Goal: Communication & Community: Answer question/provide support

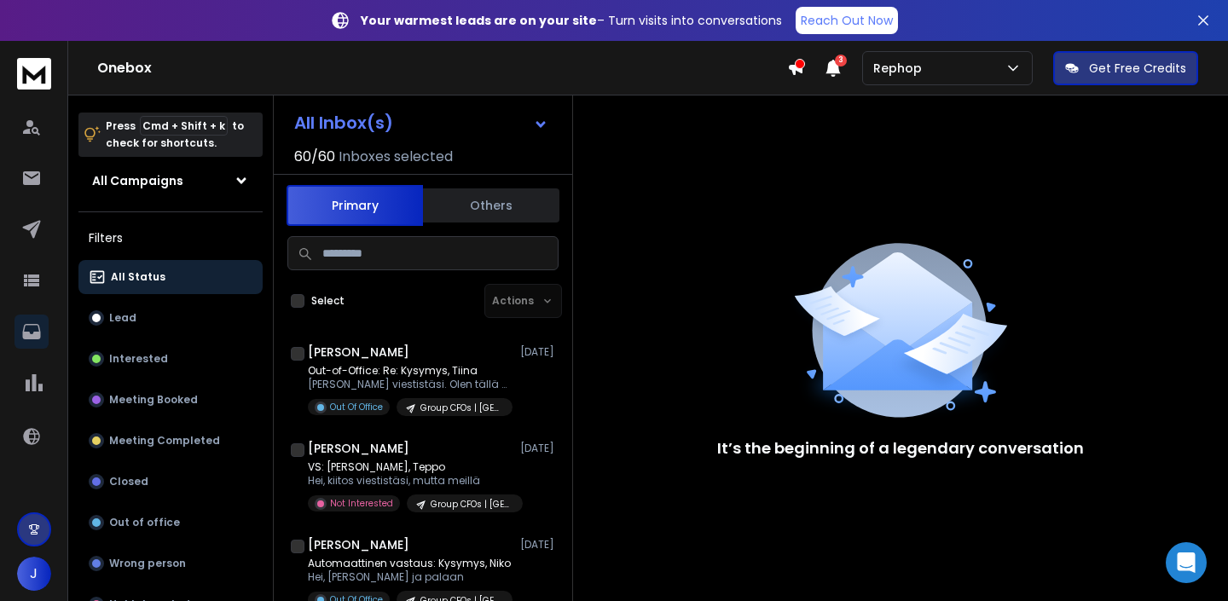
scroll to position [258, 0]
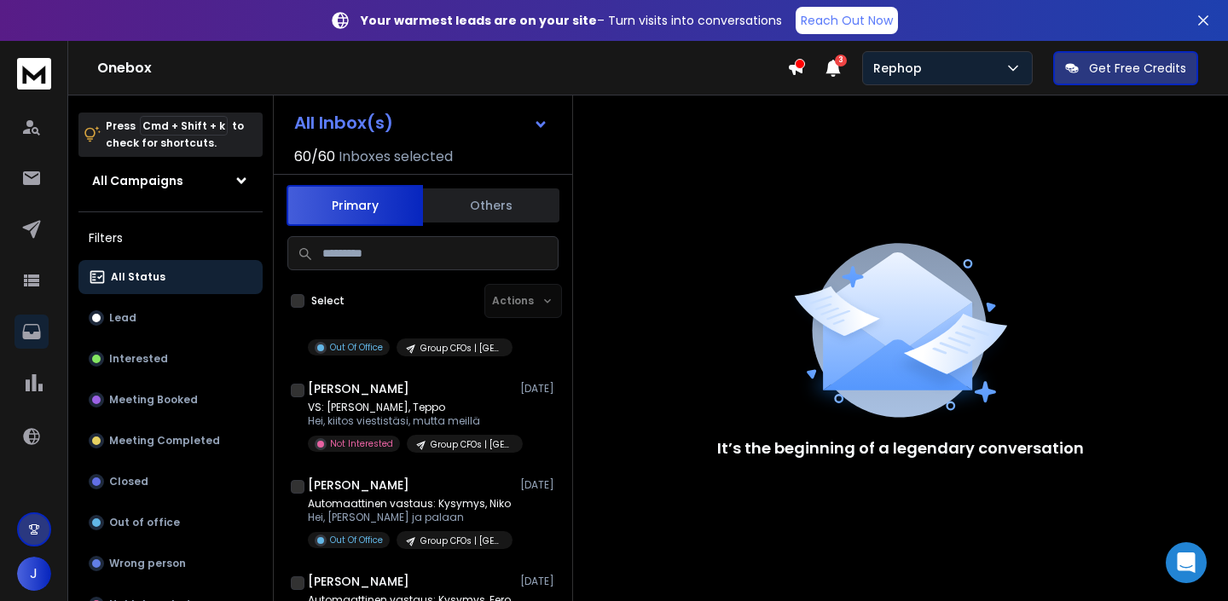
click at [909, 67] on p "Rephop" at bounding box center [900, 68] width 55 height 17
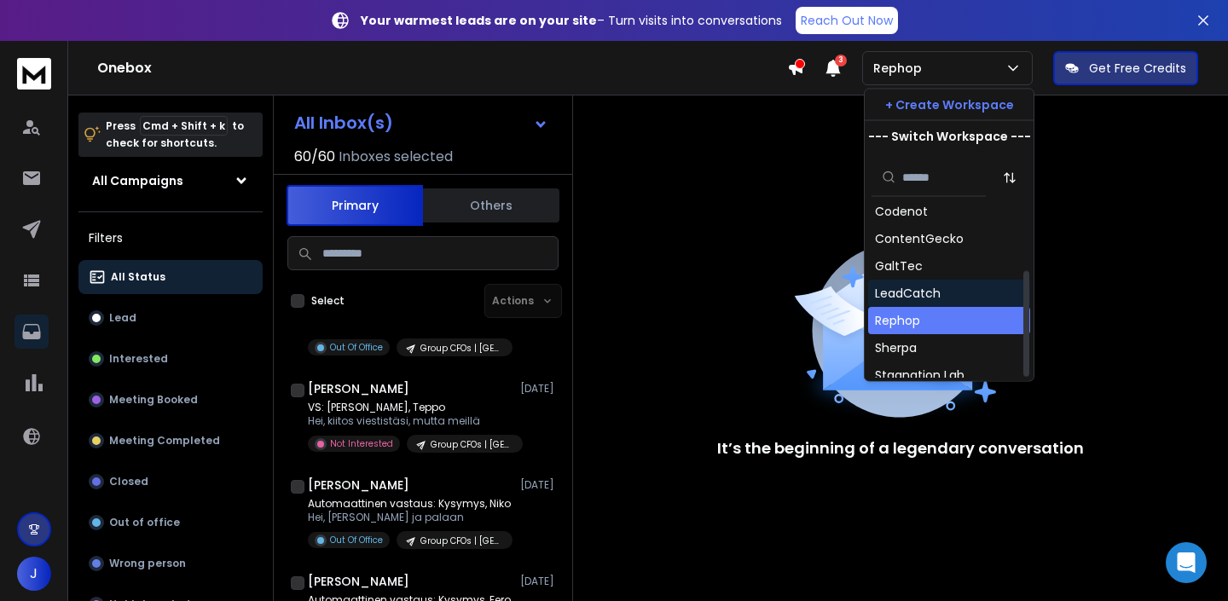
scroll to position [102, 0]
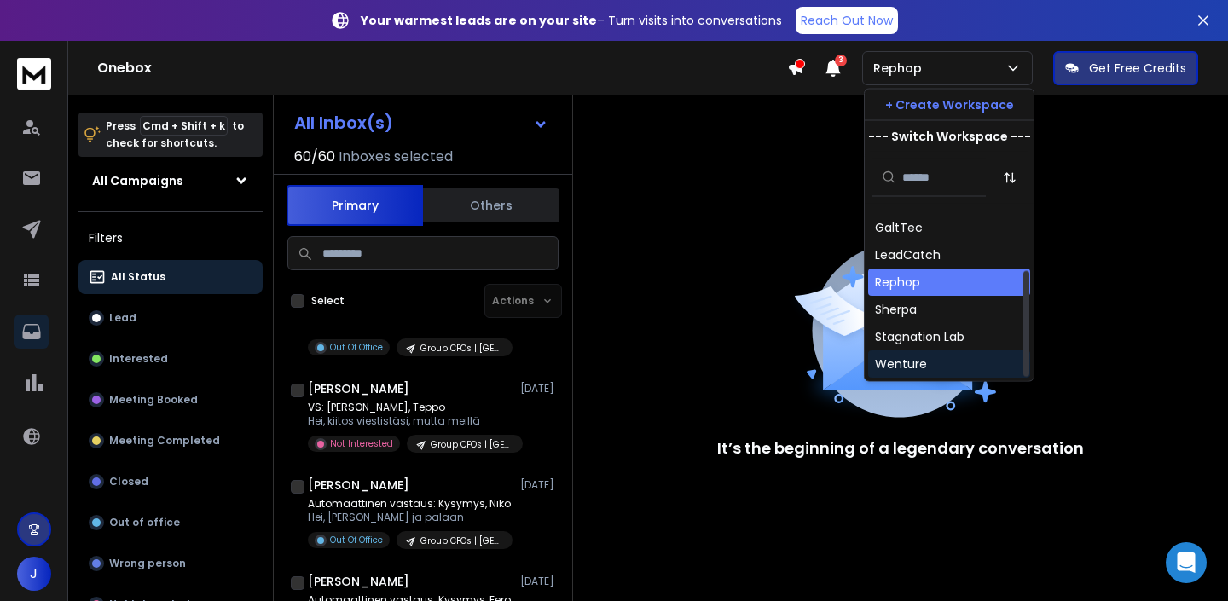
click at [902, 367] on div "Wenture" at bounding box center [901, 364] width 52 height 17
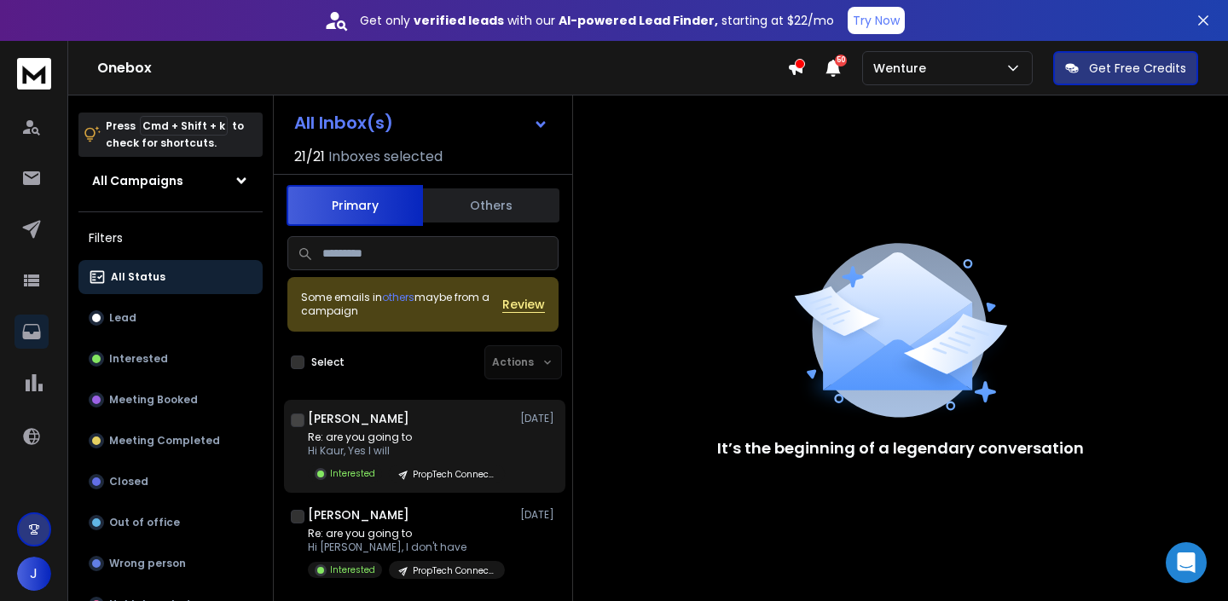
click at [476, 411] on div "Simon Hughes 11 Aug" at bounding box center [433, 418] width 251 height 17
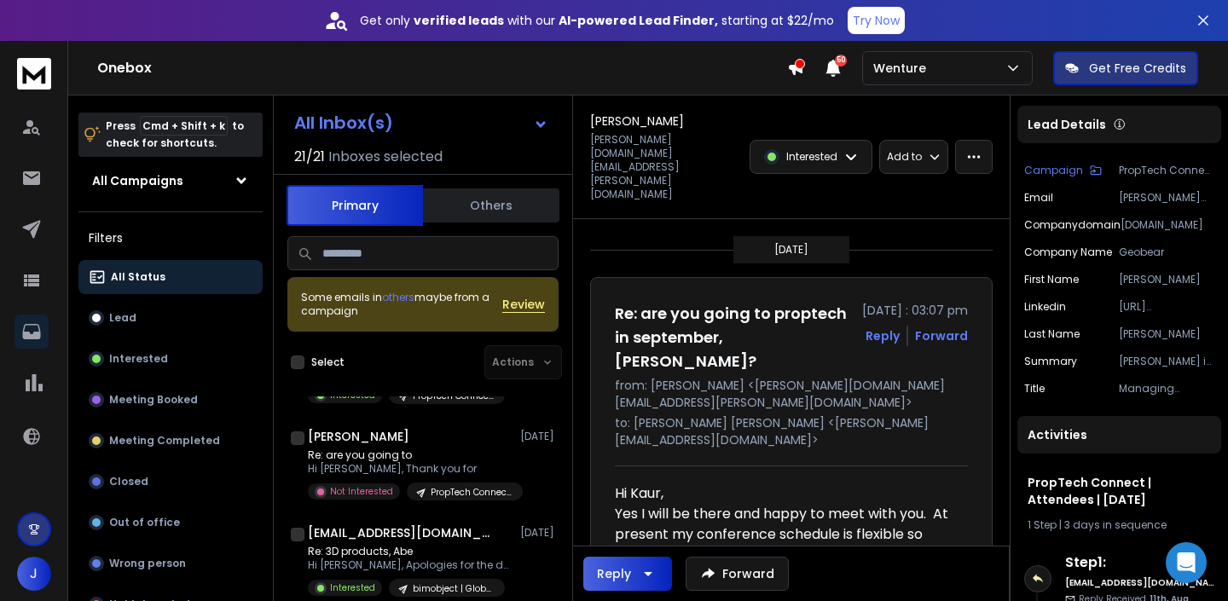
scroll to position [286, 0]
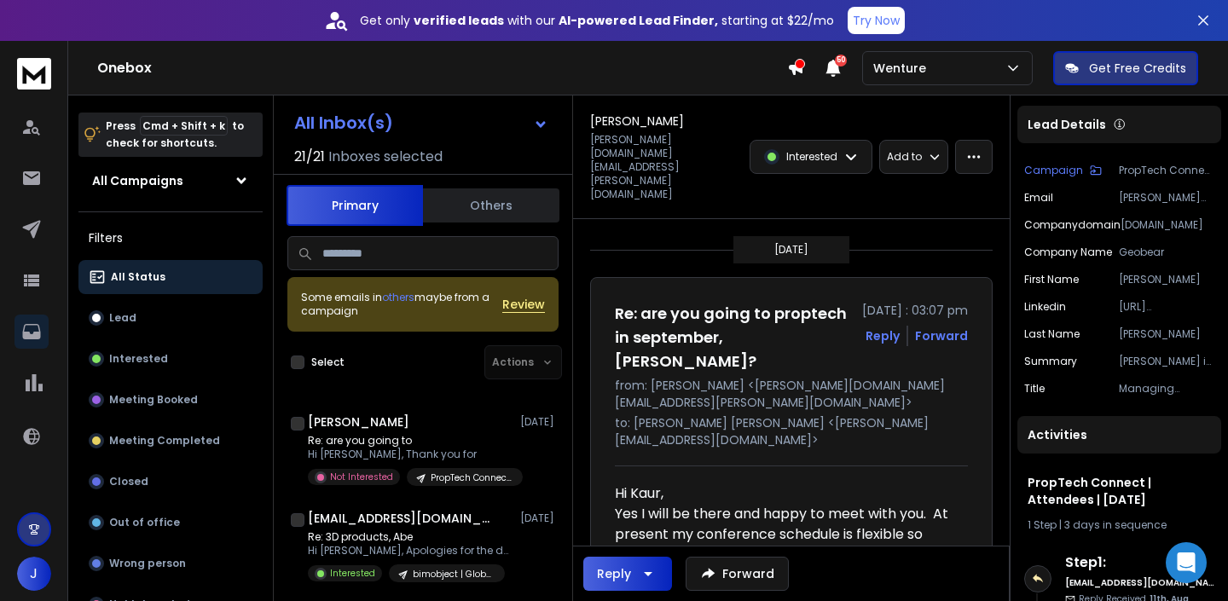
click at [476, 435] on p "Re: are you going to" at bounding box center [410, 441] width 205 height 14
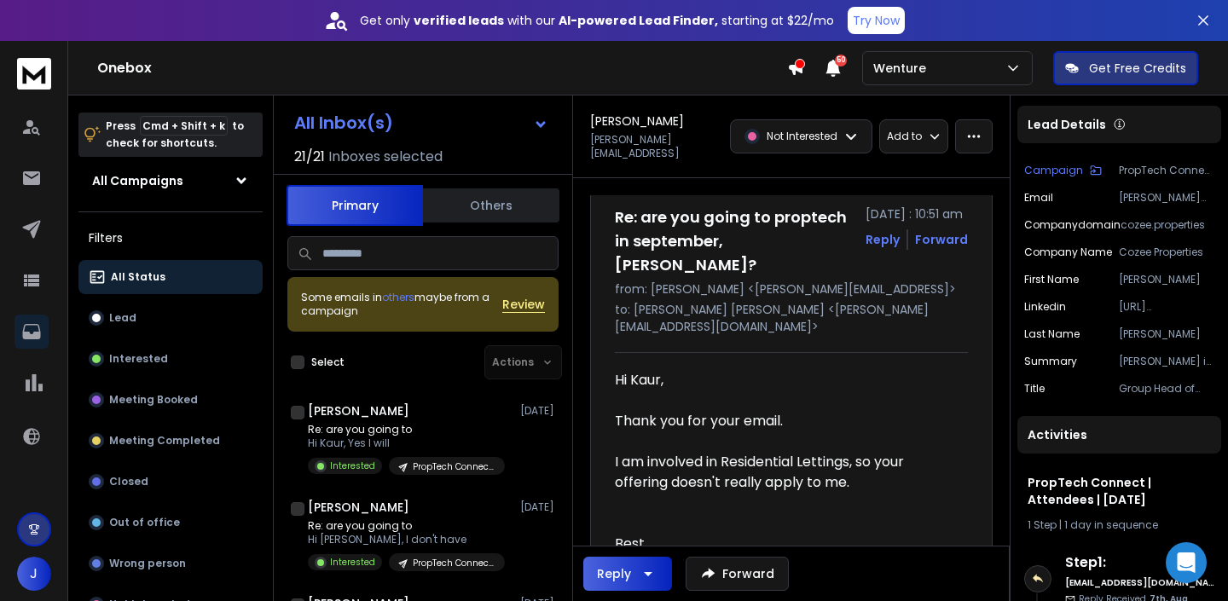
scroll to position [0, 0]
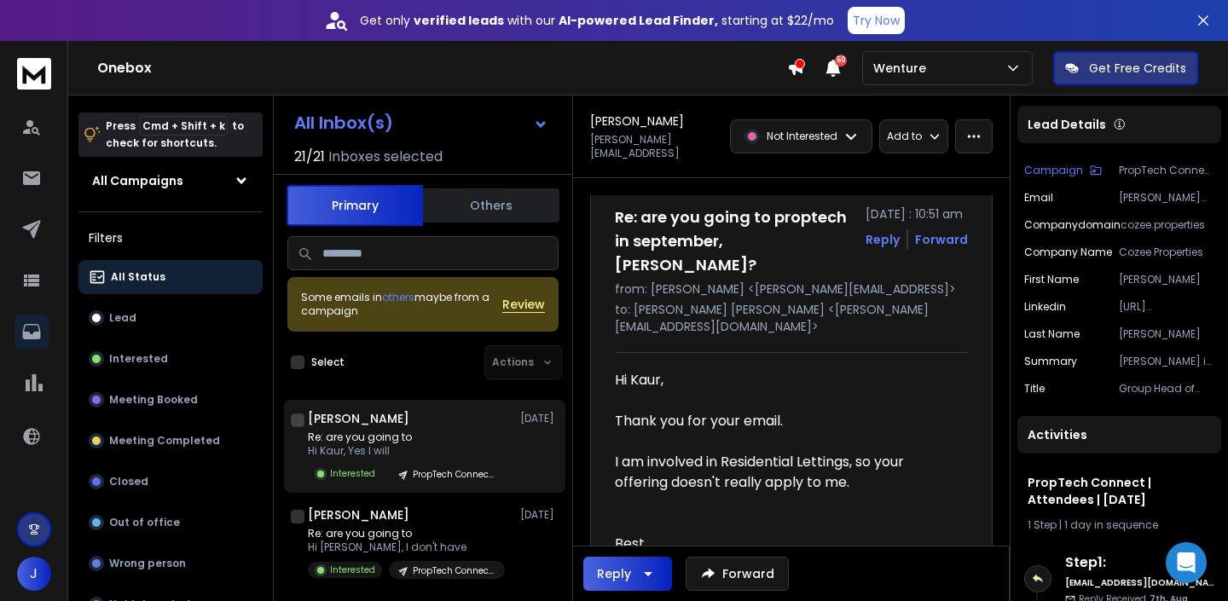
click at [494, 431] on p "Re: are you going to" at bounding box center [406, 438] width 197 height 14
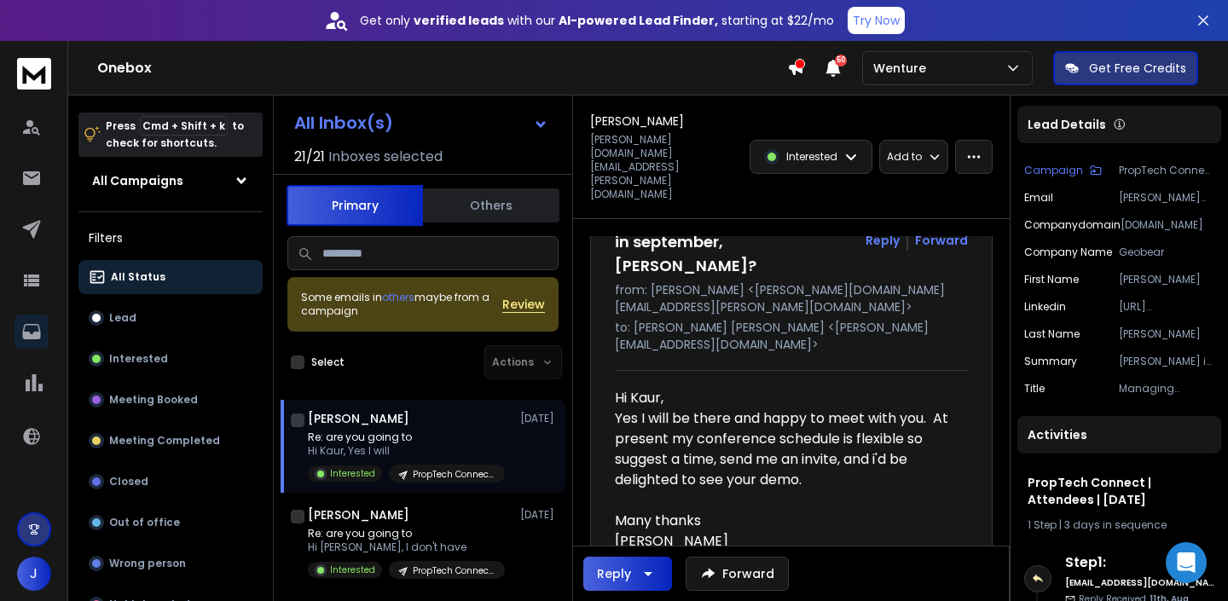
scroll to position [52, 0]
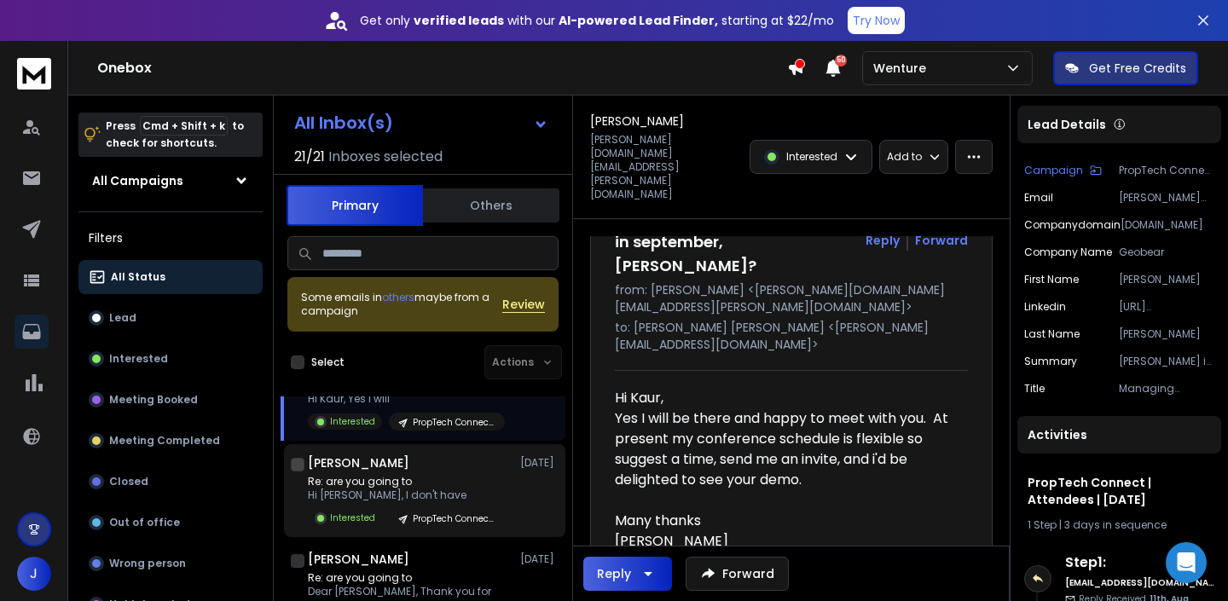
click at [448, 478] on p "Re: are you going to" at bounding box center [406, 482] width 197 height 14
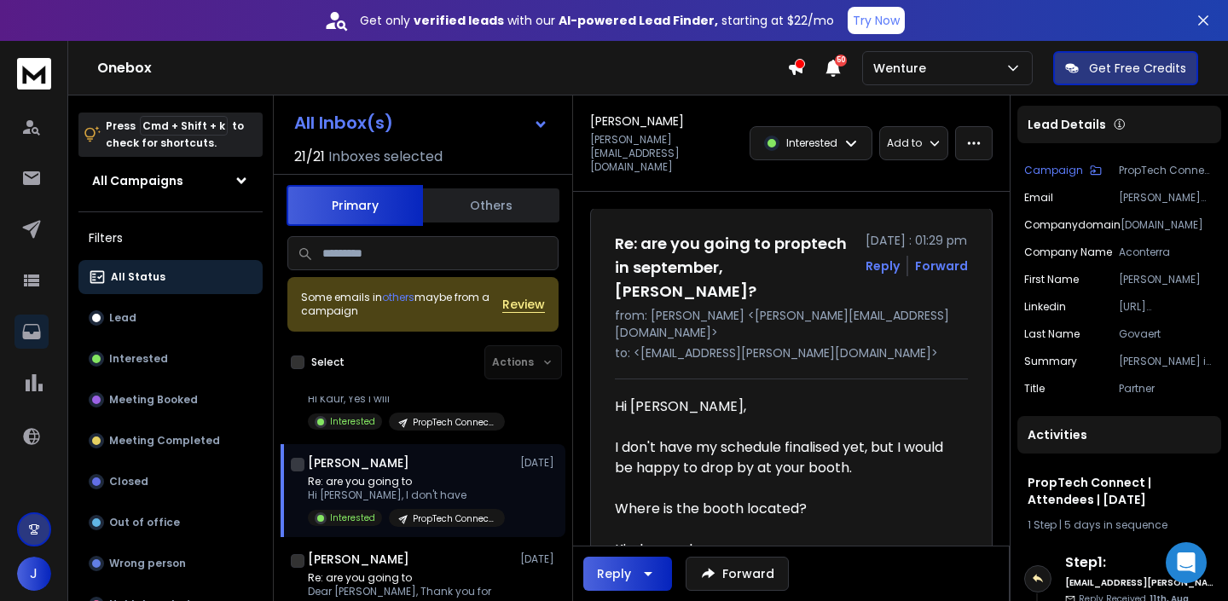
scroll to position [125, 0]
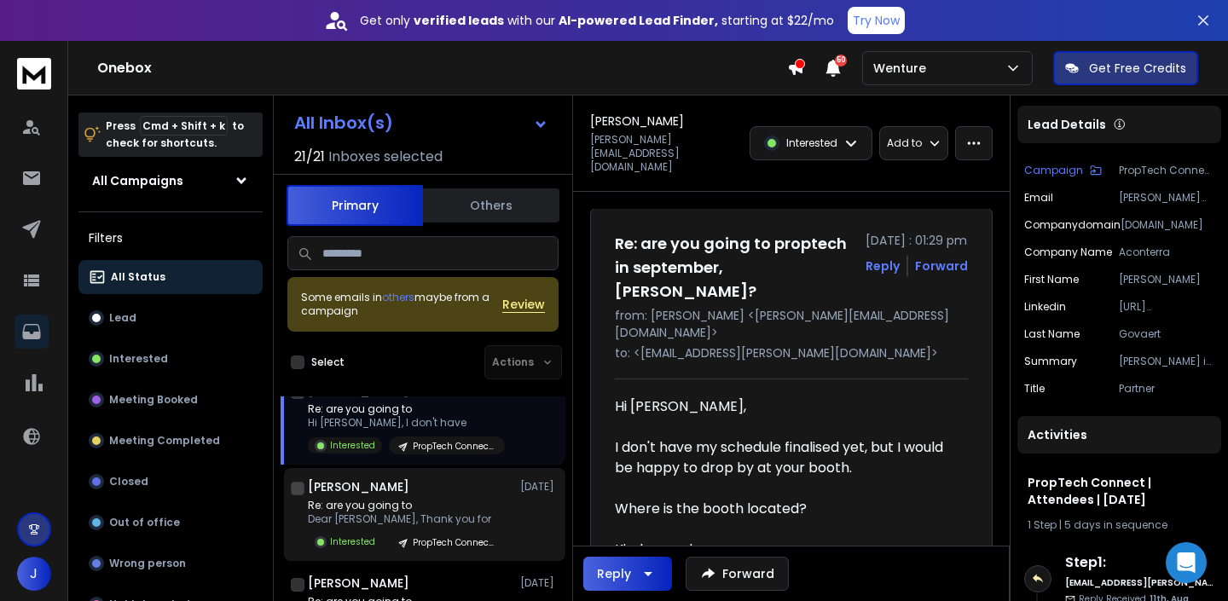
click at [462, 483] on div "Nuria Muñoz 07 Aug" at bounding box center [433, 486] width 251 height 17
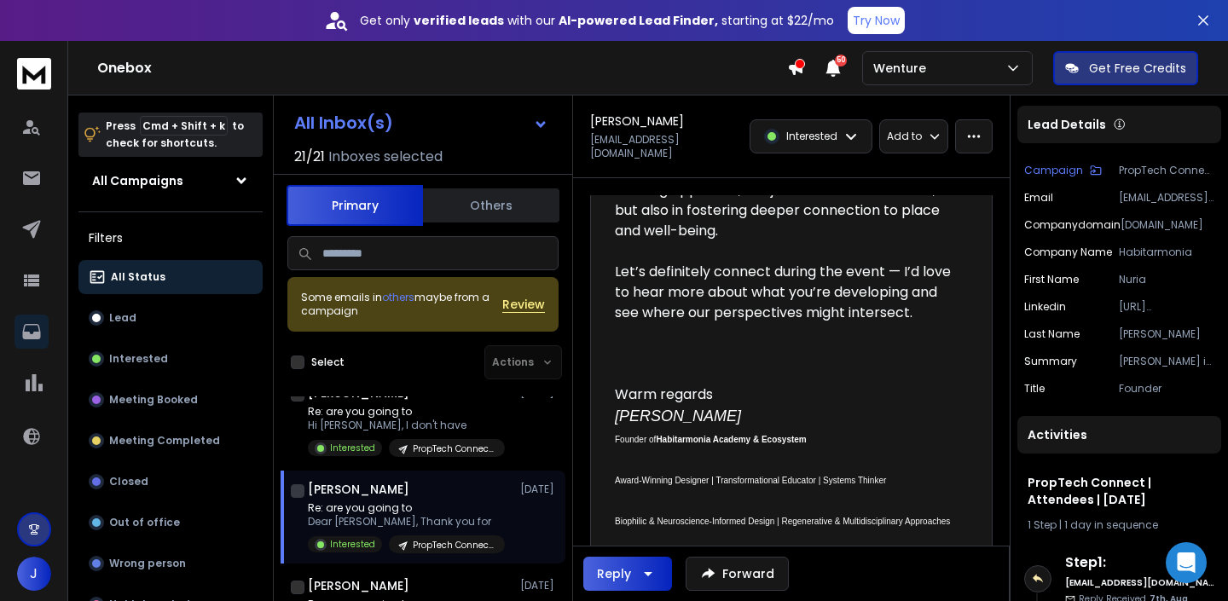
scroll to position [0, 0]
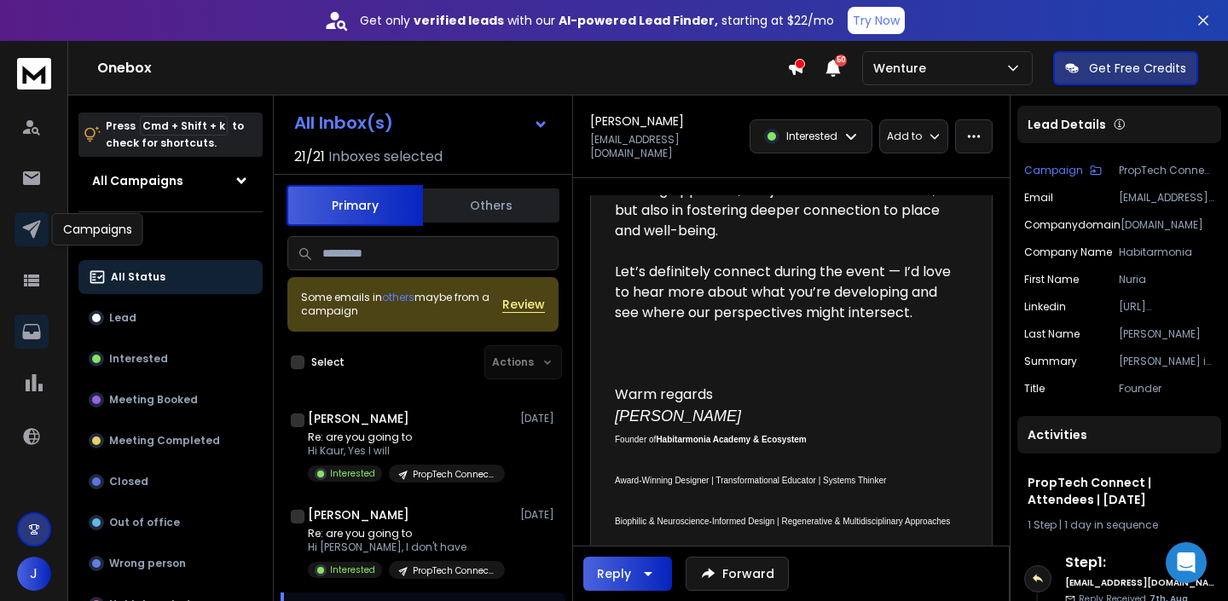
click at [21, 233] on icon at bounding box center [31, 229] width 20 height 20
